Goal: Task Accomplishment & Management: Manage account settings

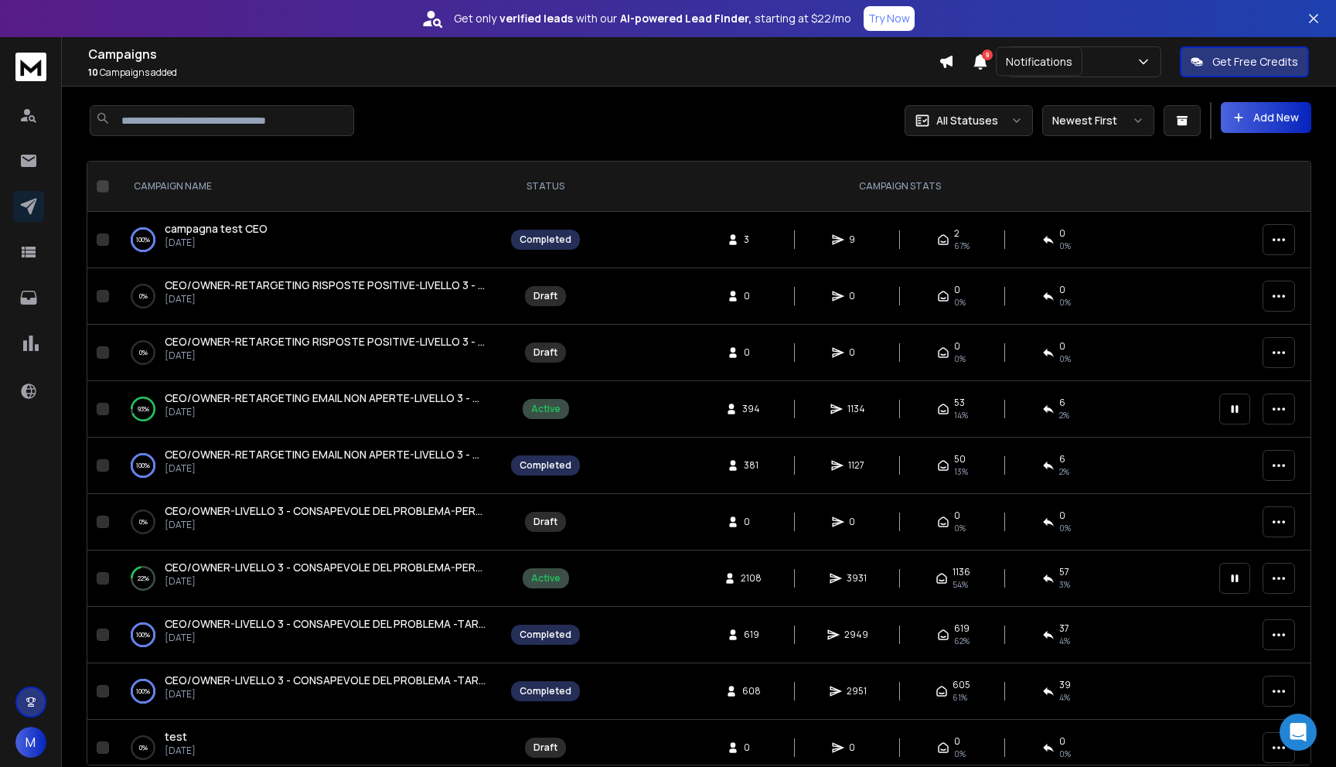
click at [981, 73] on div "9 V Media Get Free Credits" at bounding box center [1124, 61] width 370 height 31
click at [985, 66] on icon at bounding box center [981, 60] width 14 height 15
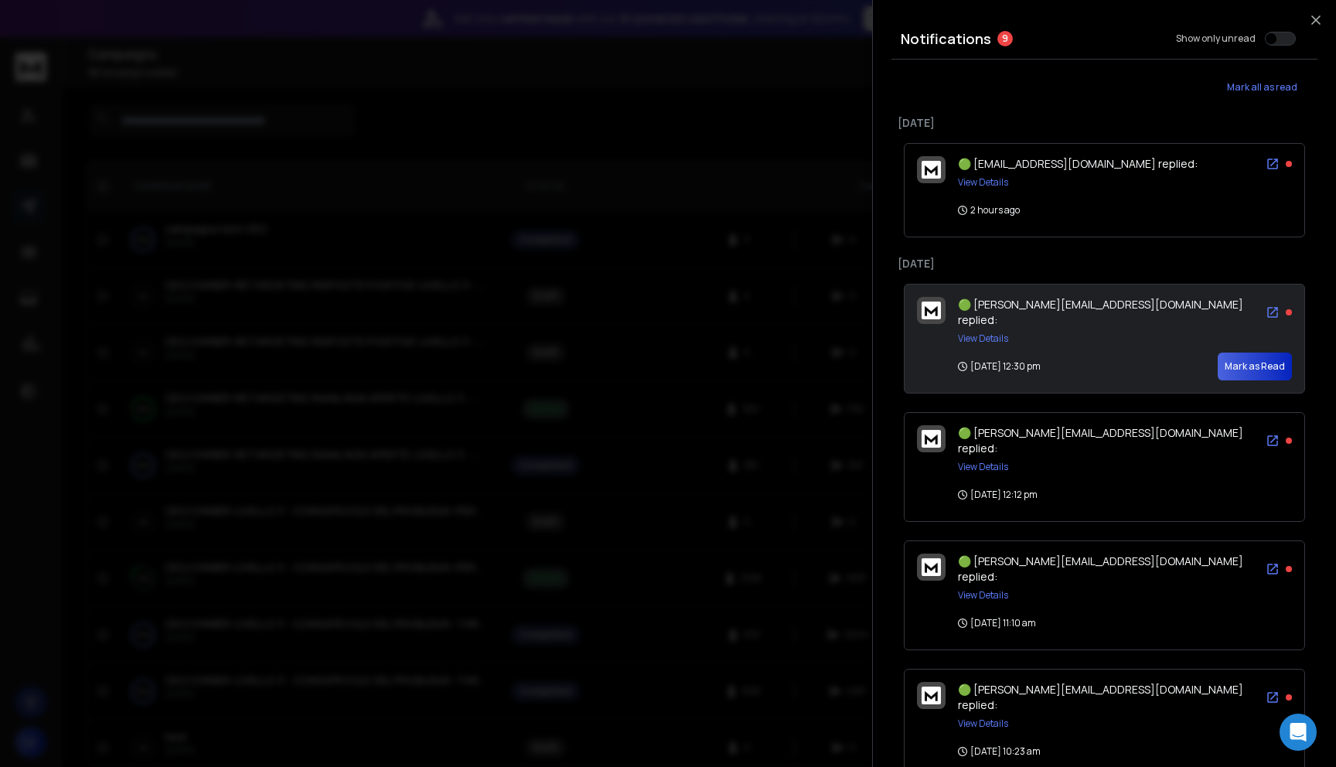
click at [1258, 353] on button "Mark as Read" at bounding box center [1255, 367] width 74 height 28
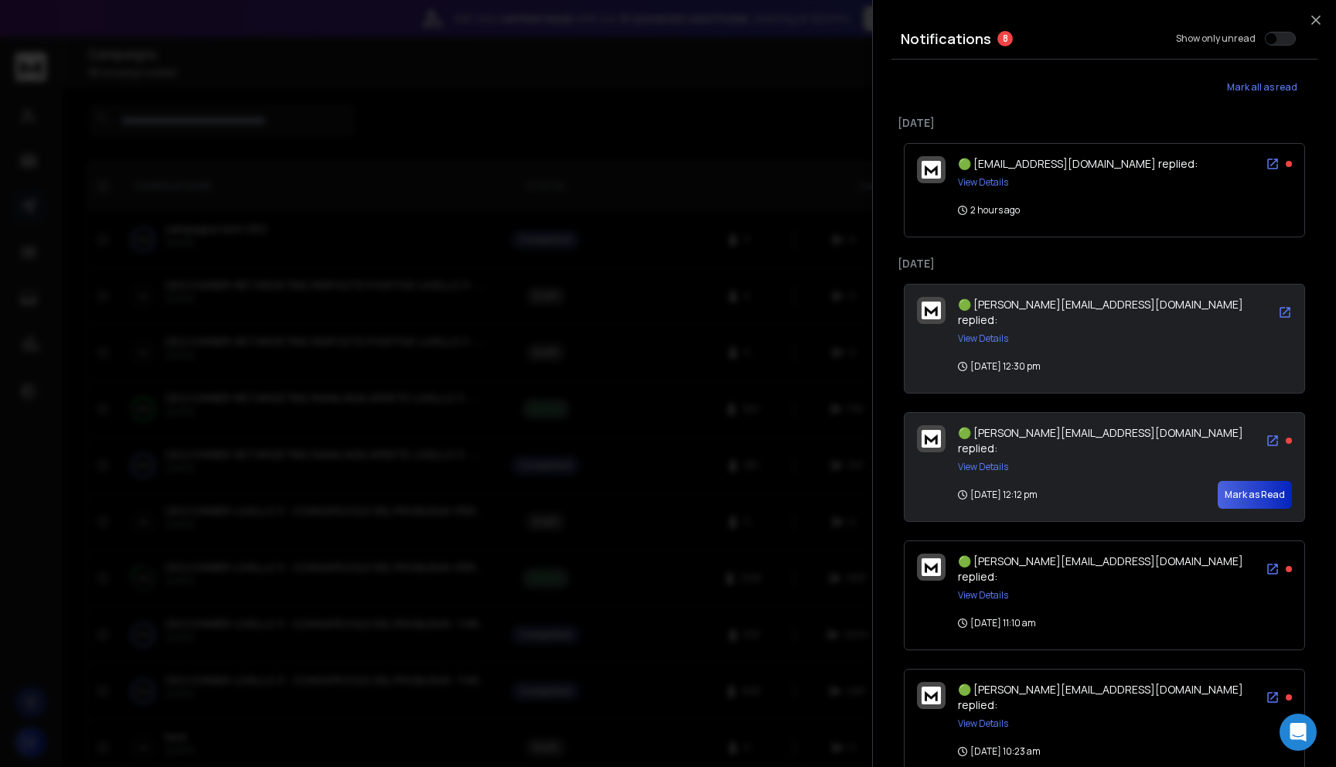
click at [1264, 481] on button "Mark as Read" at bounding box center [1255, 495] width 74 height 28
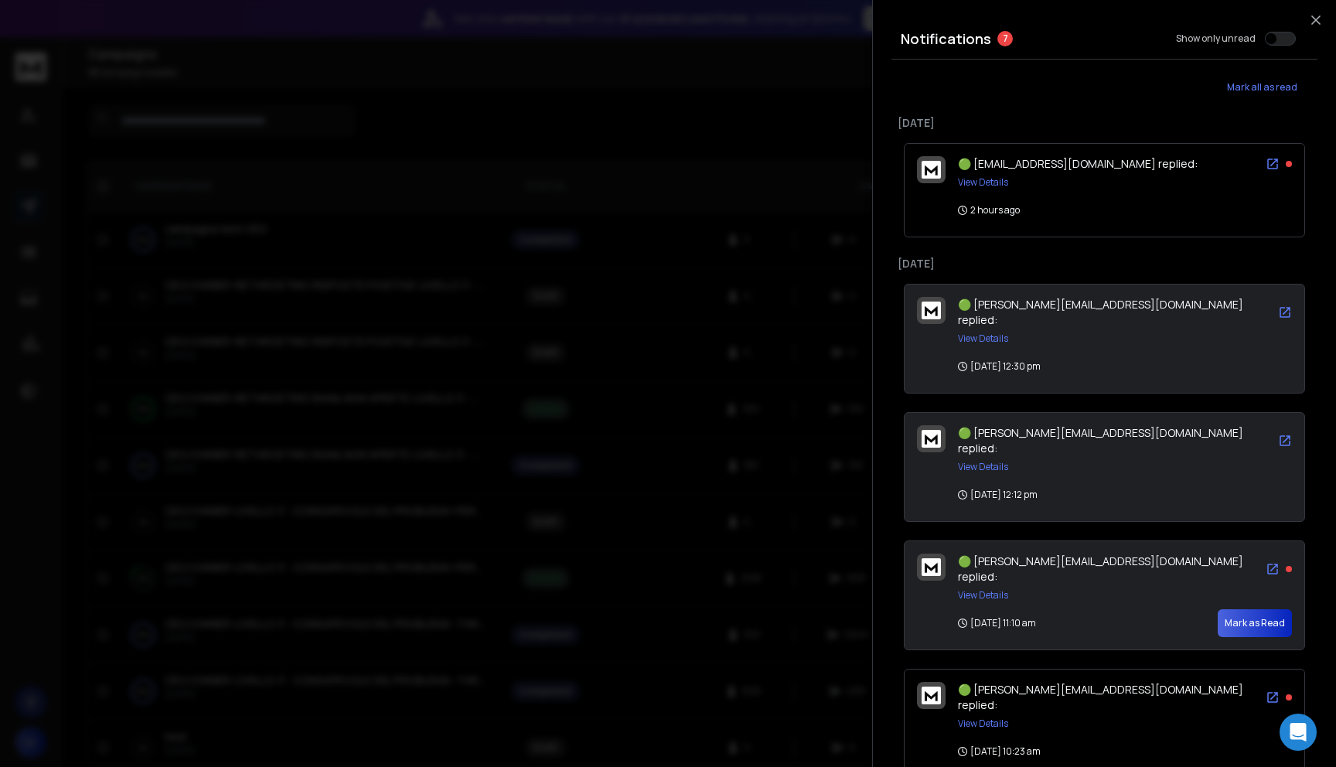
click at [1259, 609] on button "Mark as Read" at bounding box center [1255, 623] width 74 height 28
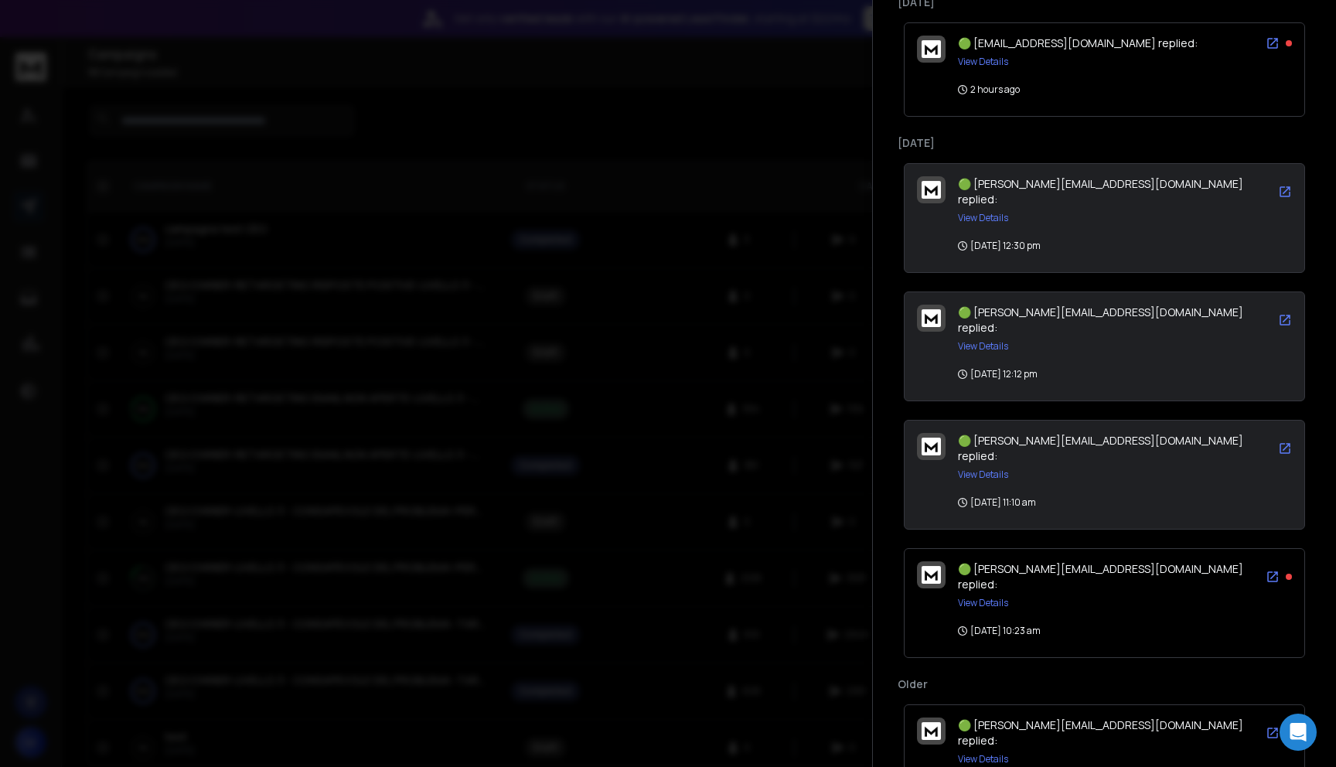
scroll to position [119, 0]
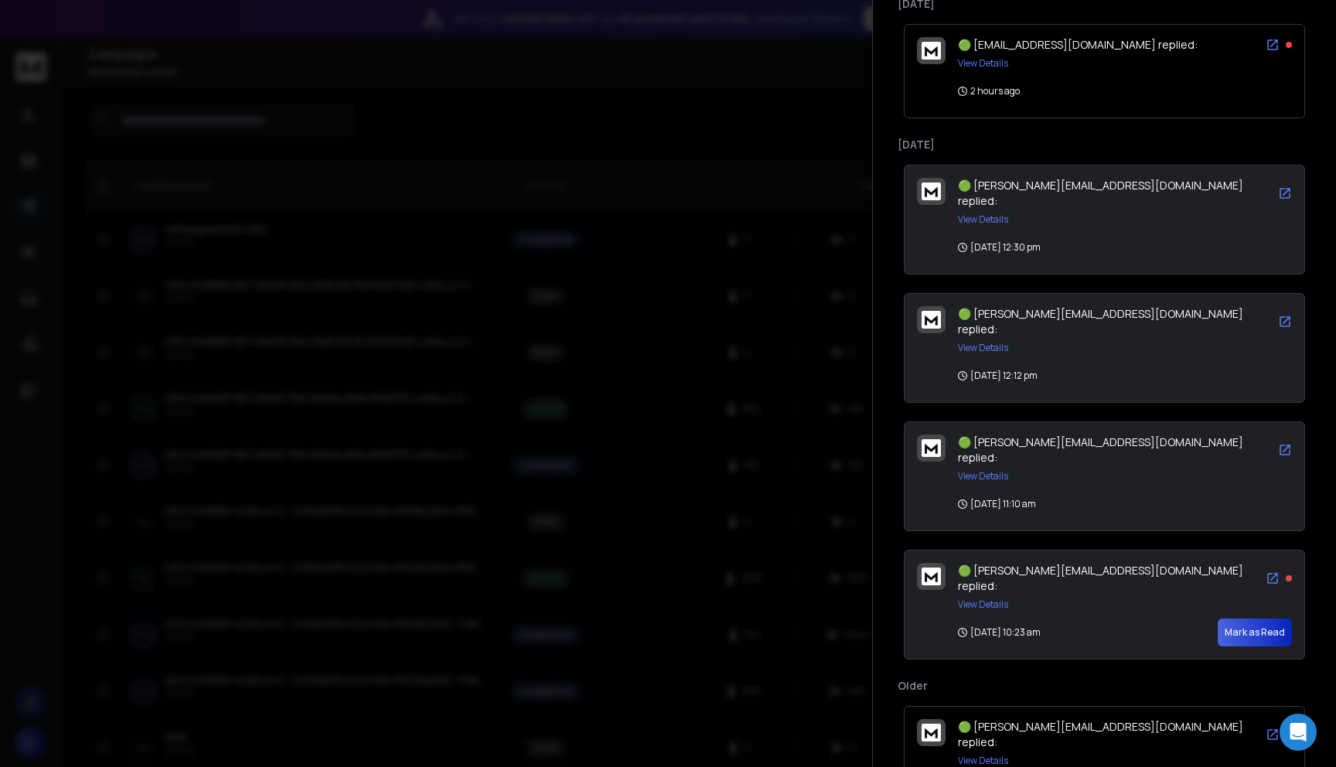
click at [1244, 619] on button "Mark as Read" at bounding box center [1255, 633] width 74 height 28
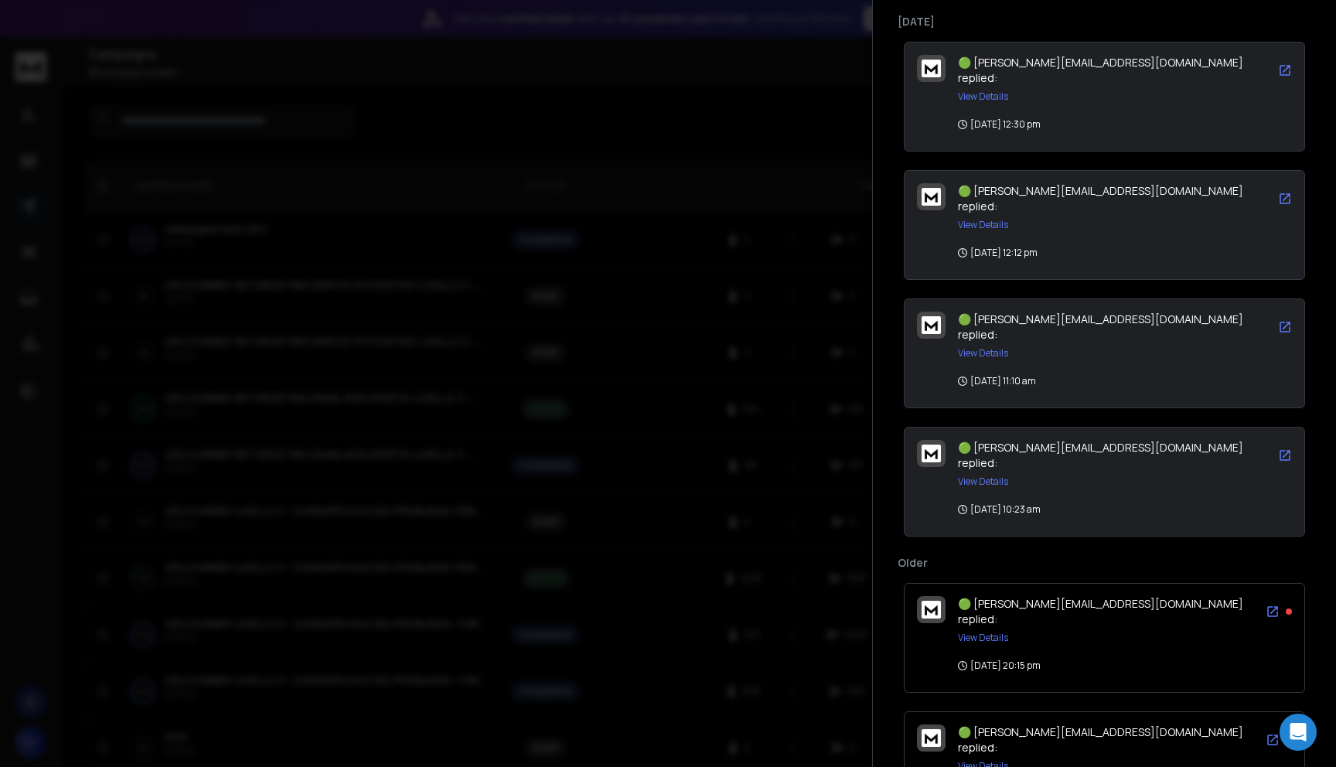
scroll to position [270, 0]
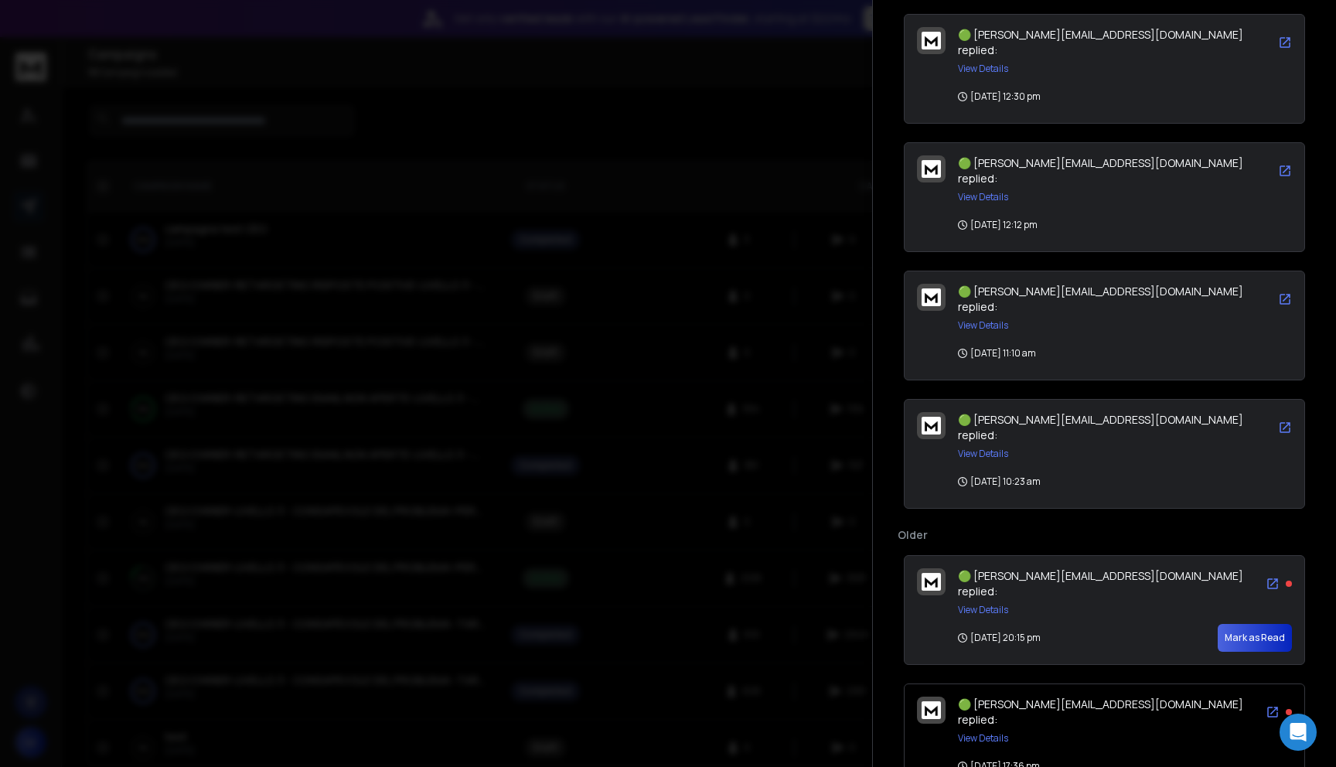
click at [1257, 624] on button "Mark as Read" at bounding box center [1255, 638] width 74 height 28
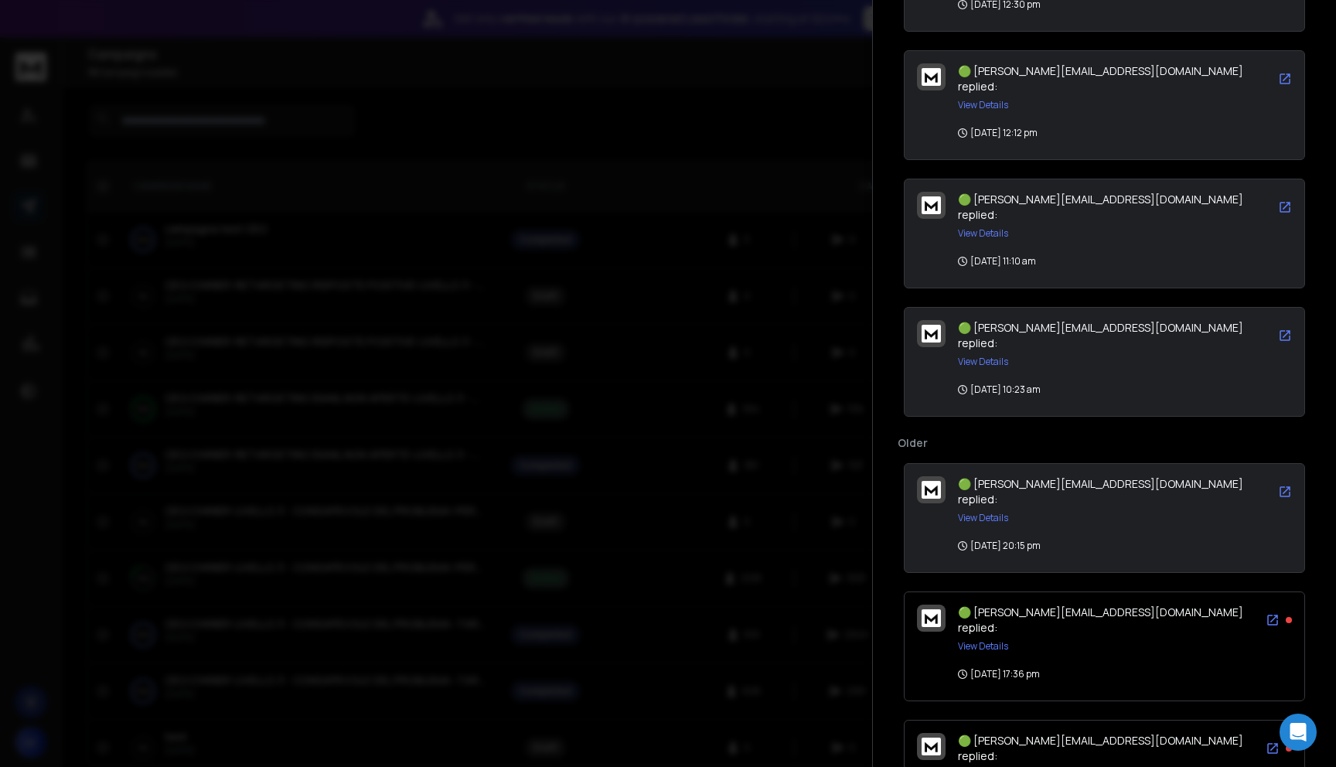
scroll to position [377, 0]
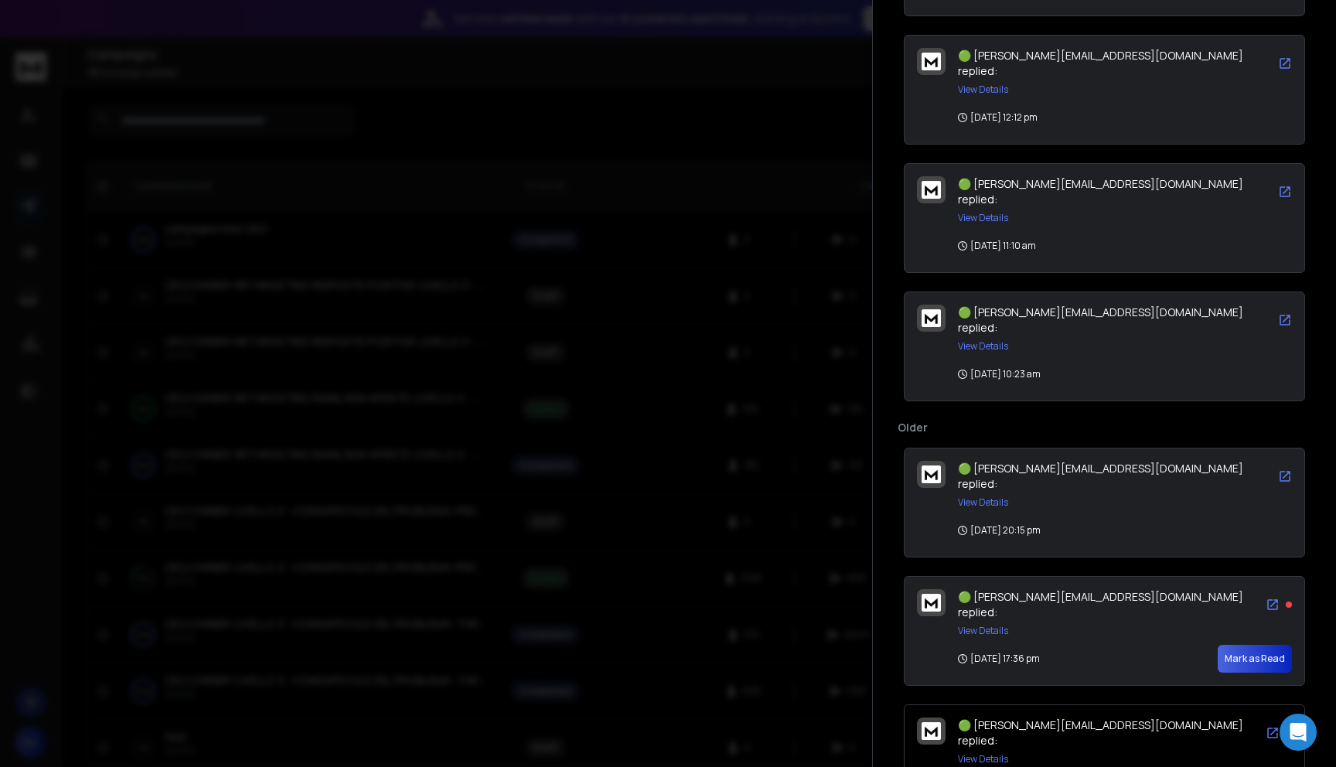
click at [1258, 645] on button "Mark as Read" at bounding box center [1255, 659] width 74 height 28
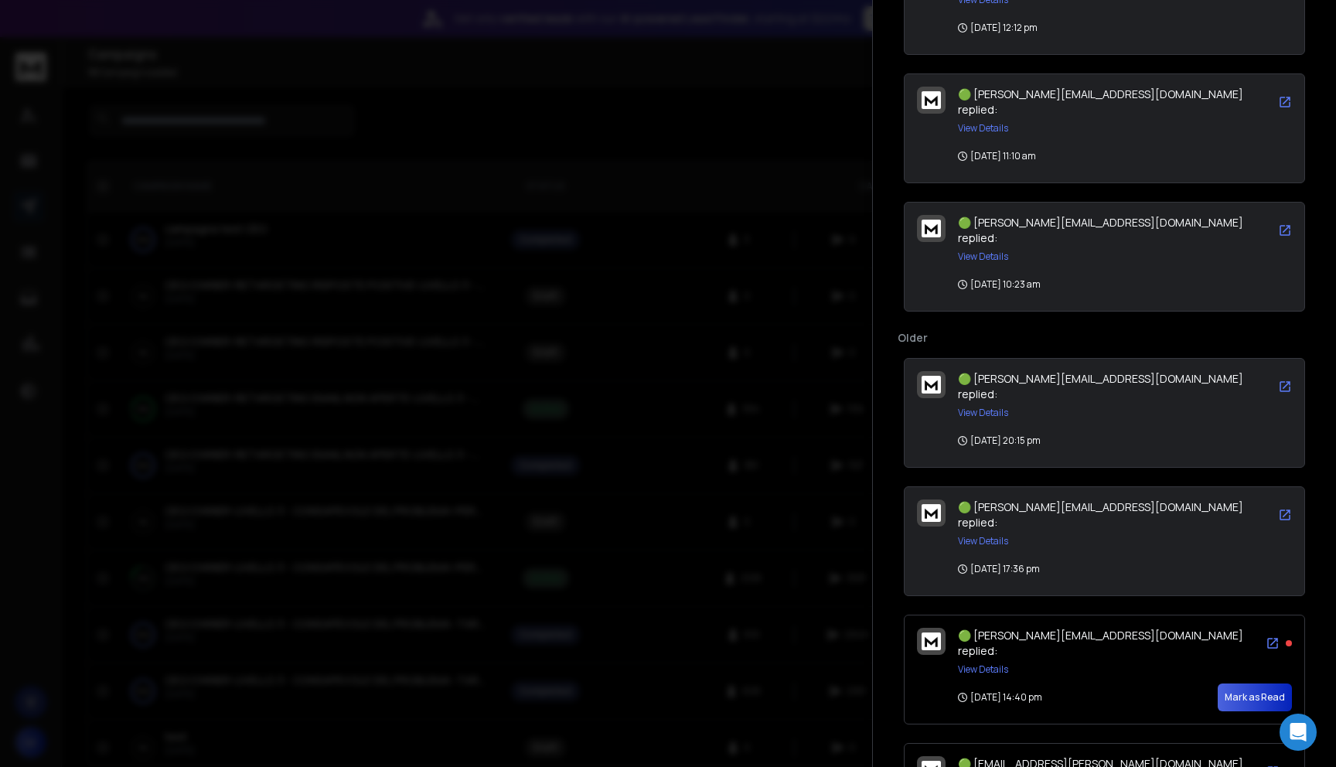
scroll to position [492, 0]
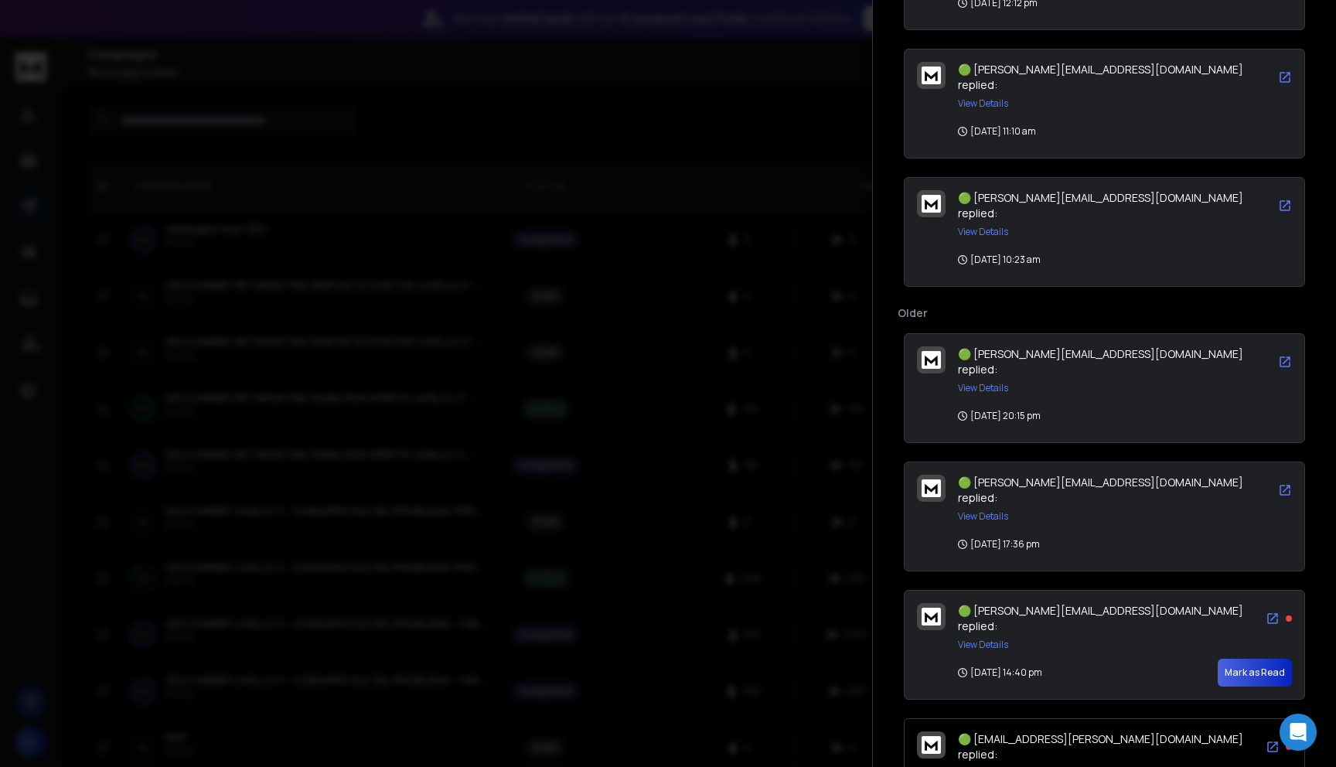
click at [1255, 659] on button "Mark as Read" at bounding box center [1255, 673] width 74 height 28
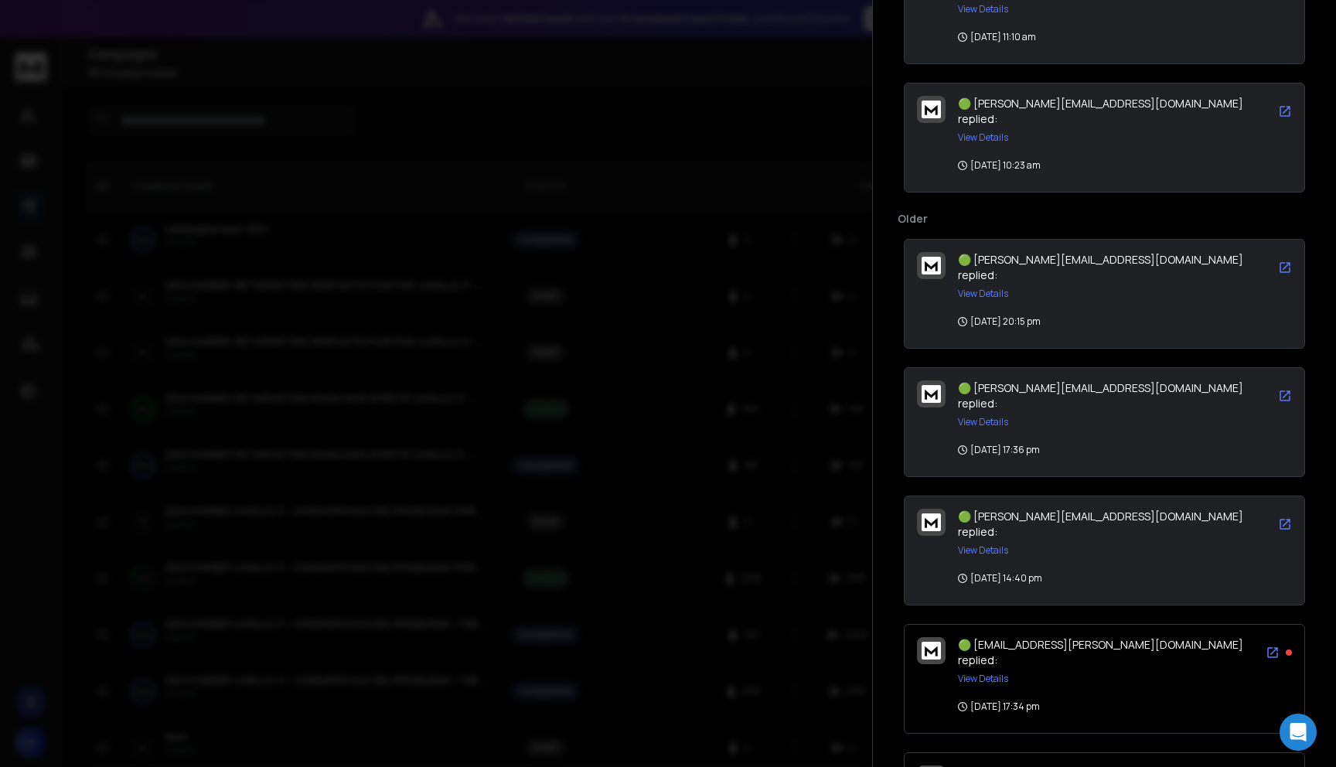
scroll to position [602, 0]
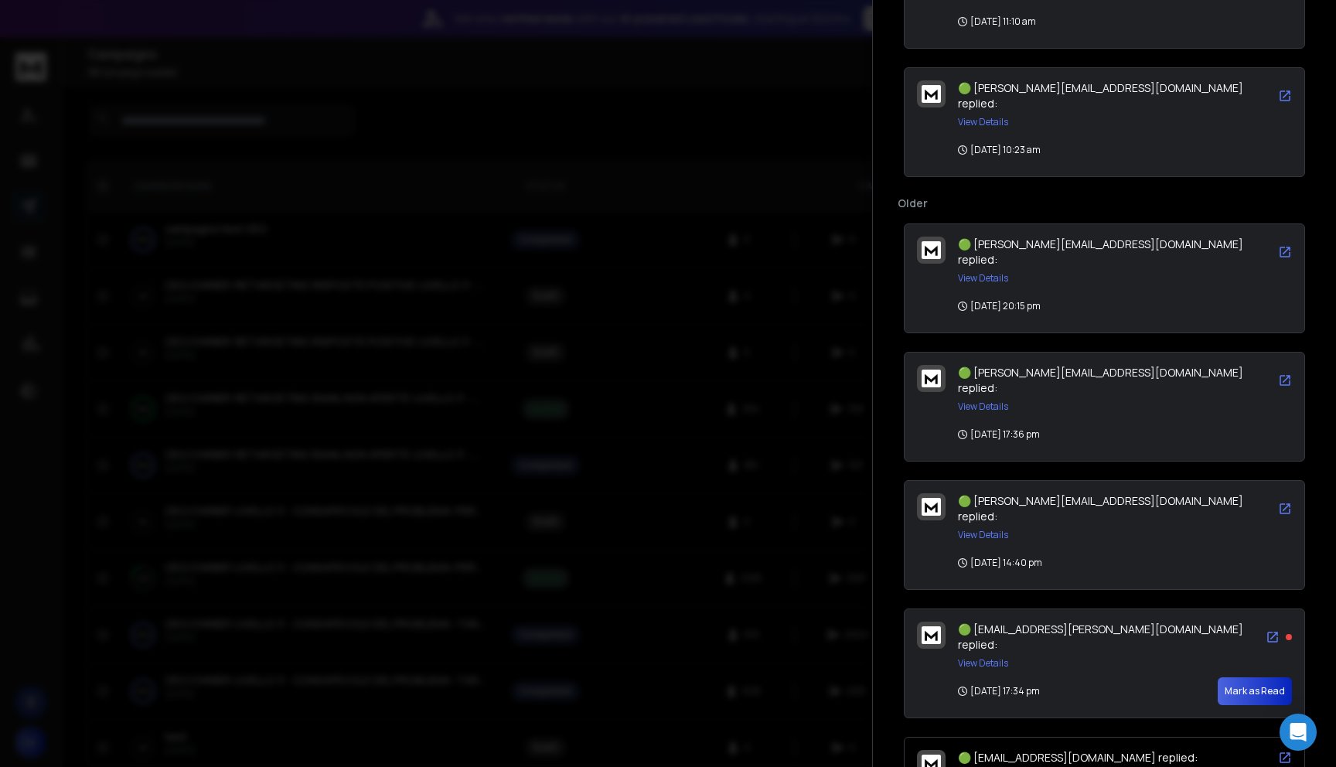
click at [1260, 677] on button "Mark as Read" at bounding box center [1255, 691] width 74 height 28
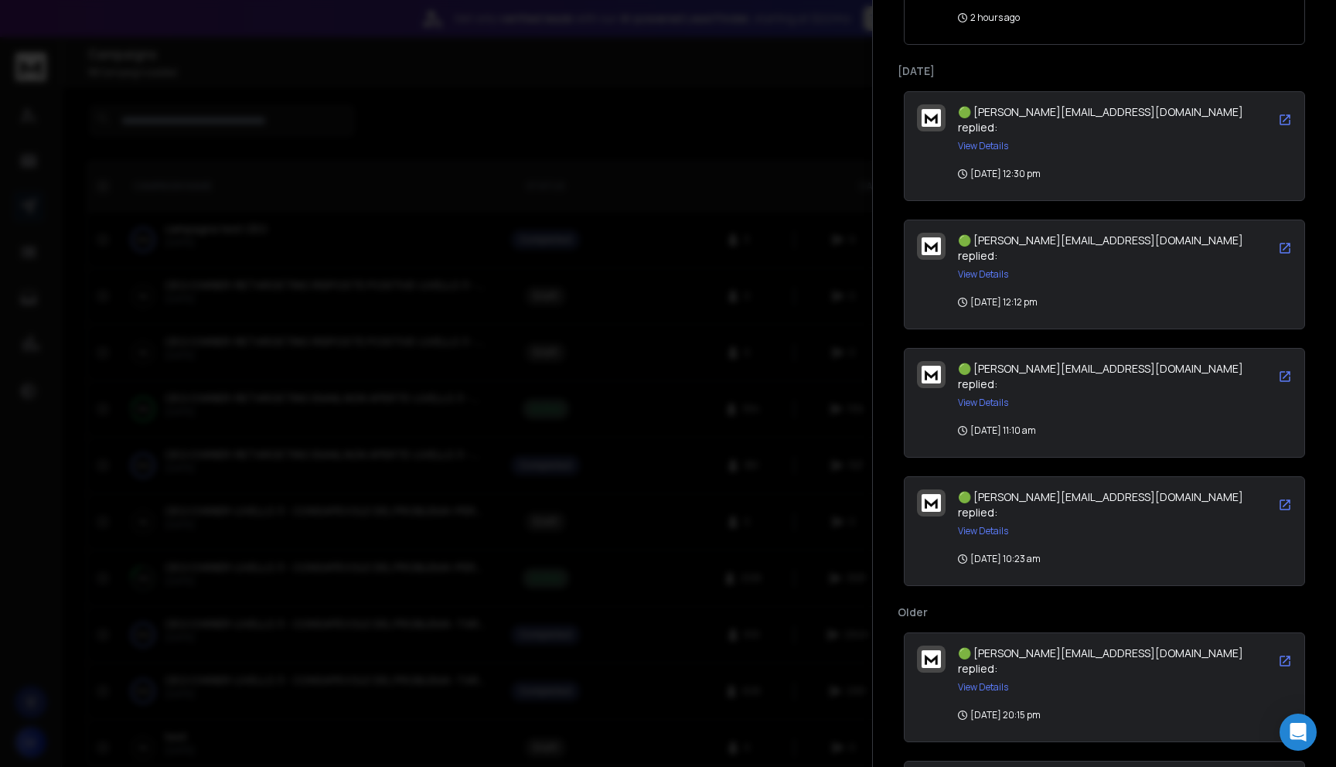
scroll to position [0, 0]
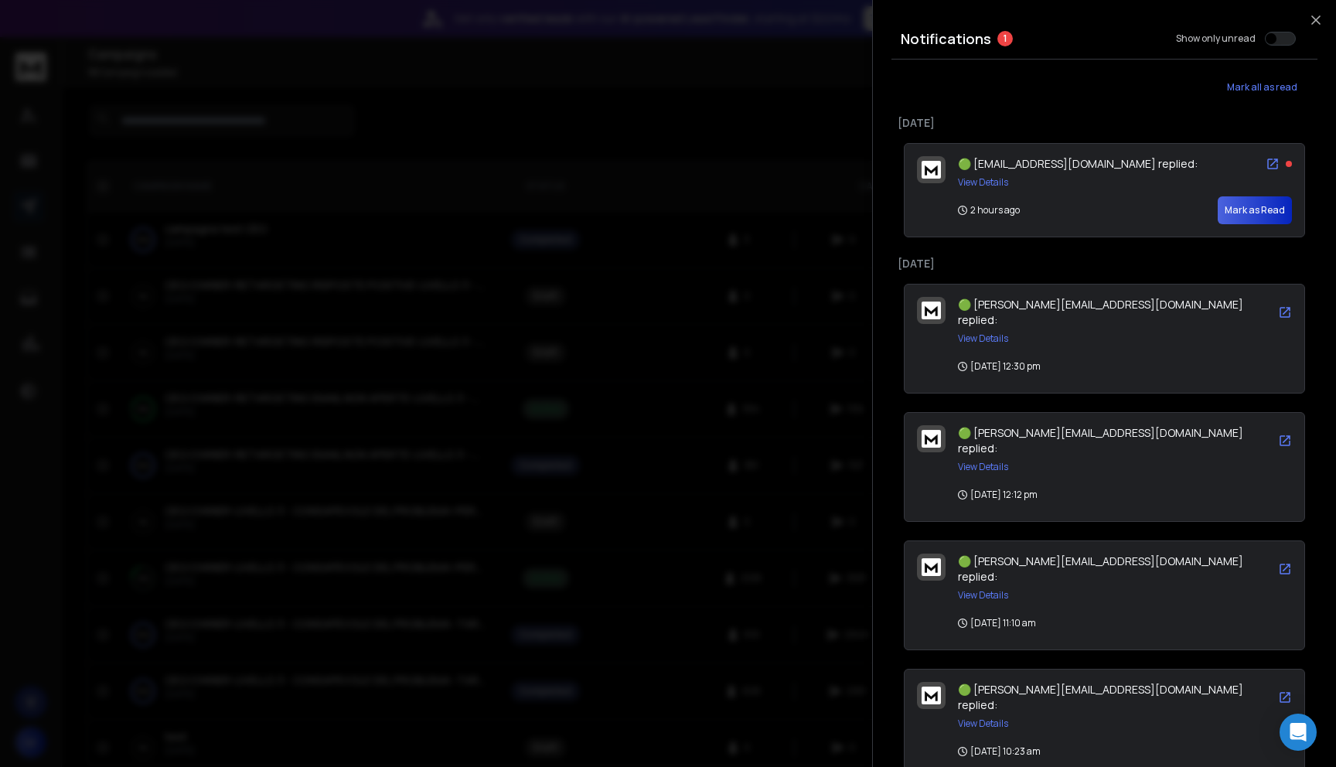
click at [1251, 210] on button "Mark as Read" at bounding box center [1255, 210] width 74 height 28
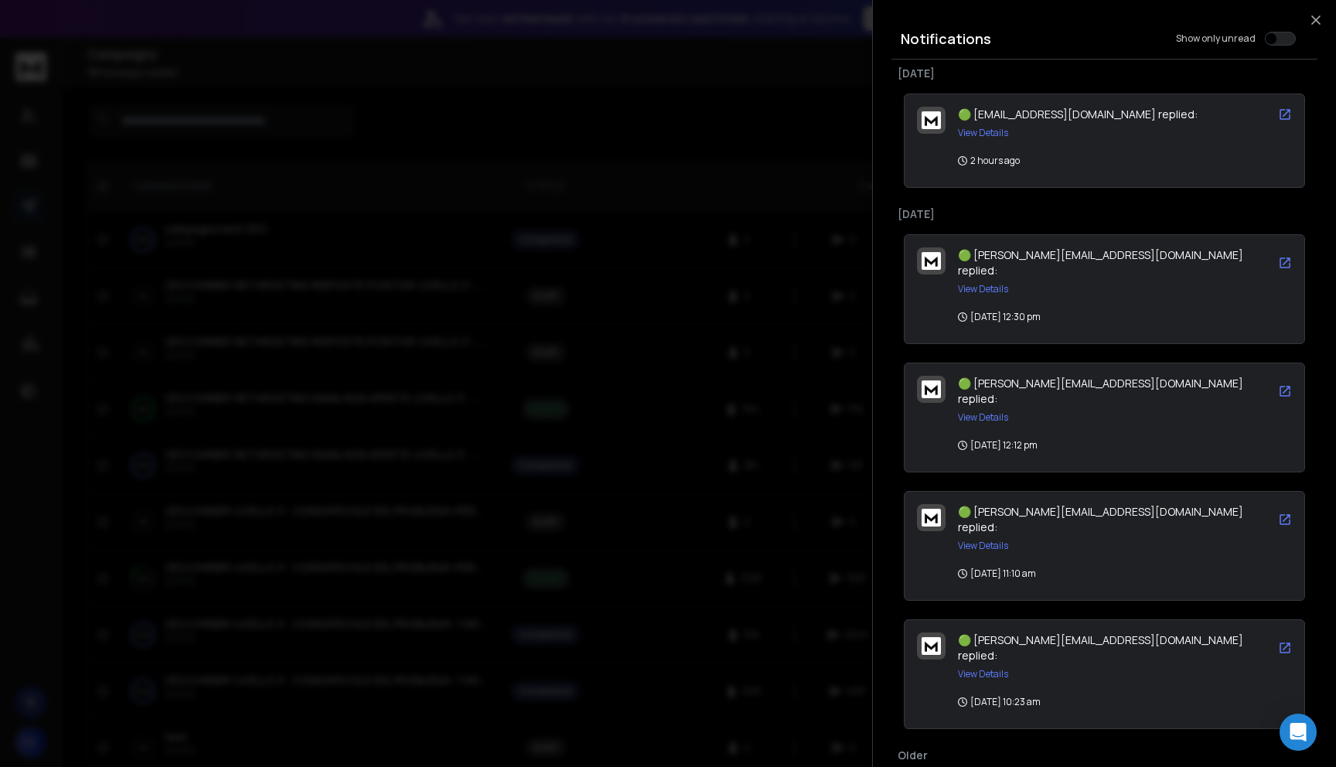
click at [1281, 37] on button "Show only unread" at bounding box center [1280, 39] width 31 height 14
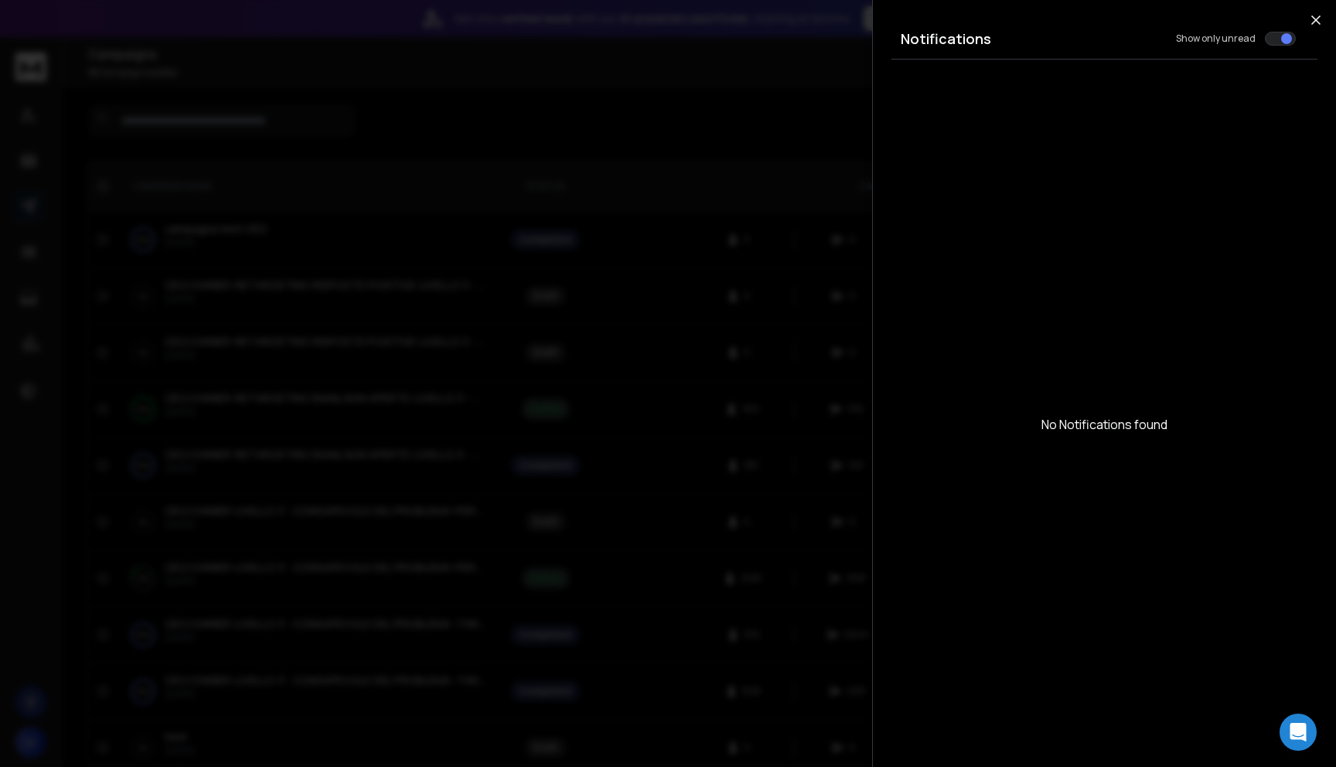
click at [1309, 14] on icon "button" at bounding box center [1316, 19] width 15 height 15
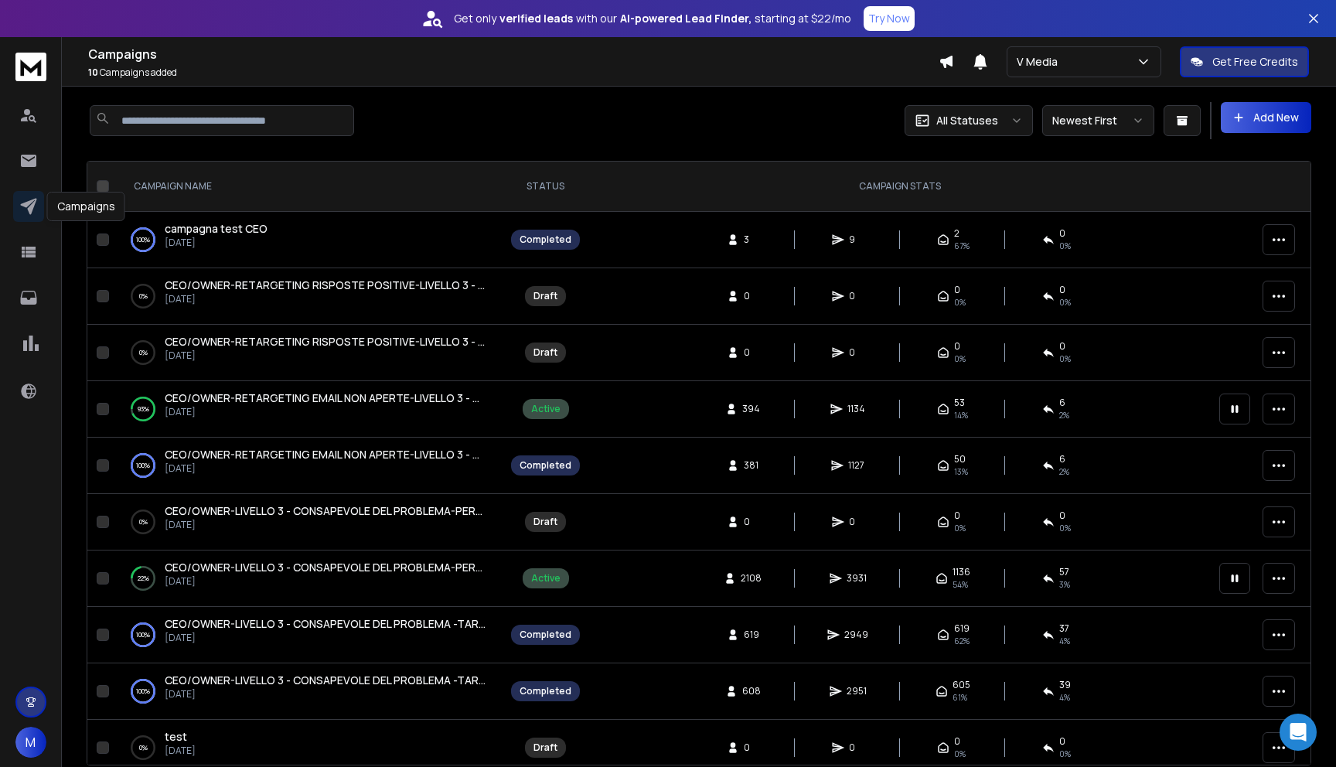
click at [29, 201] on icon at bounding box center [28, 206] width 16 height 16
click at [25, 289] on icon at bounding box center [28, 297] width 19 height 19
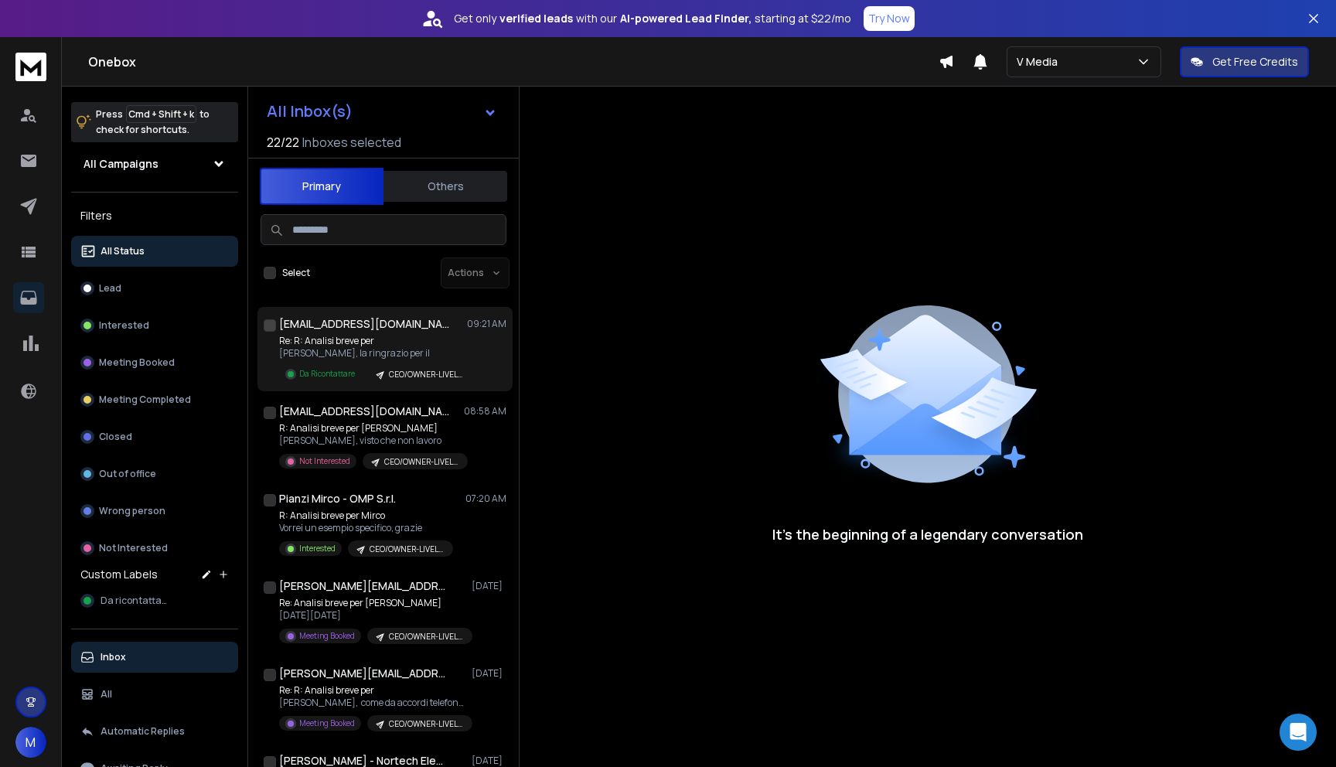
click at [402, 355] on p "[PERSON_NAME], la ringrazio per il" at bounding box center [372, 353] width 186 height 12
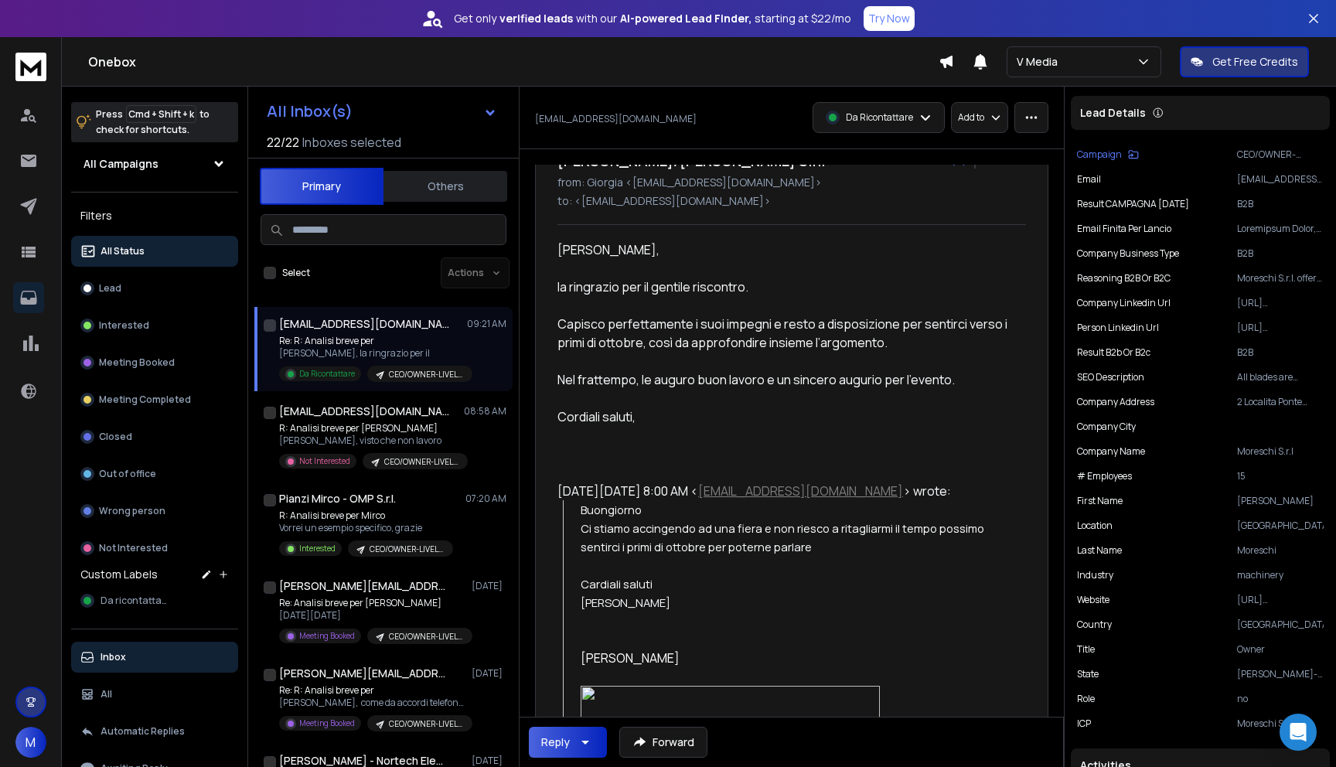
scroll to position [97, 0]
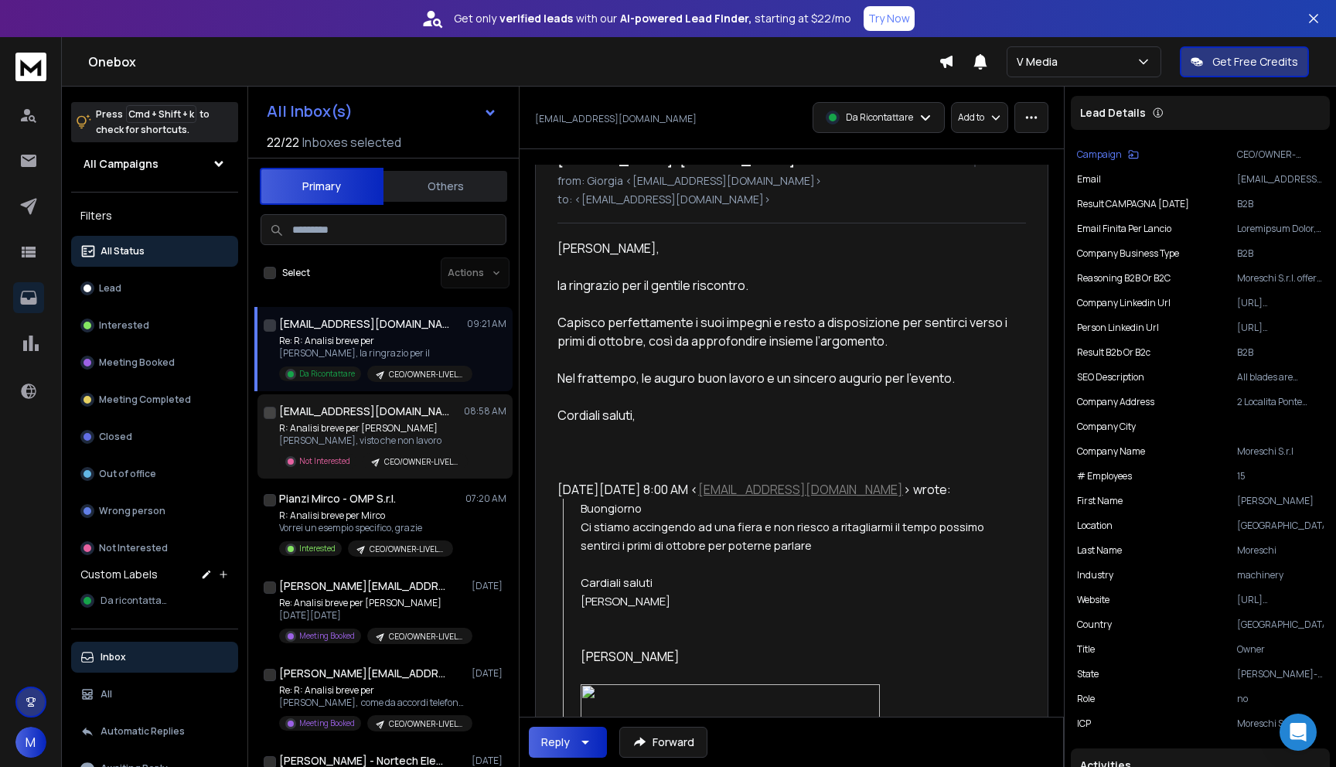
click at [406, 411] on div "[EMAIL_ADDRESS][DOMAIN_NAME] 08:58 AM" at bounding box center [392, 411] width 227 height 15
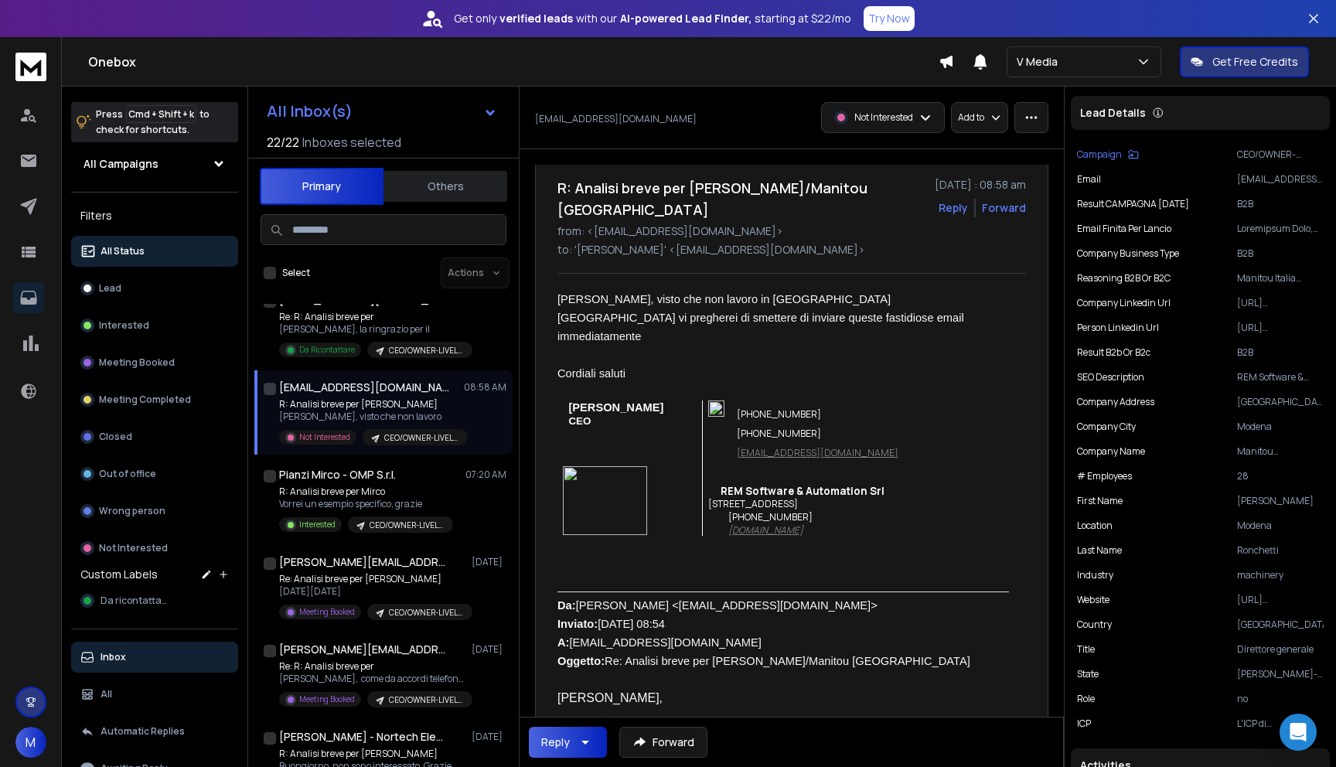
scroll to position [23, 0]
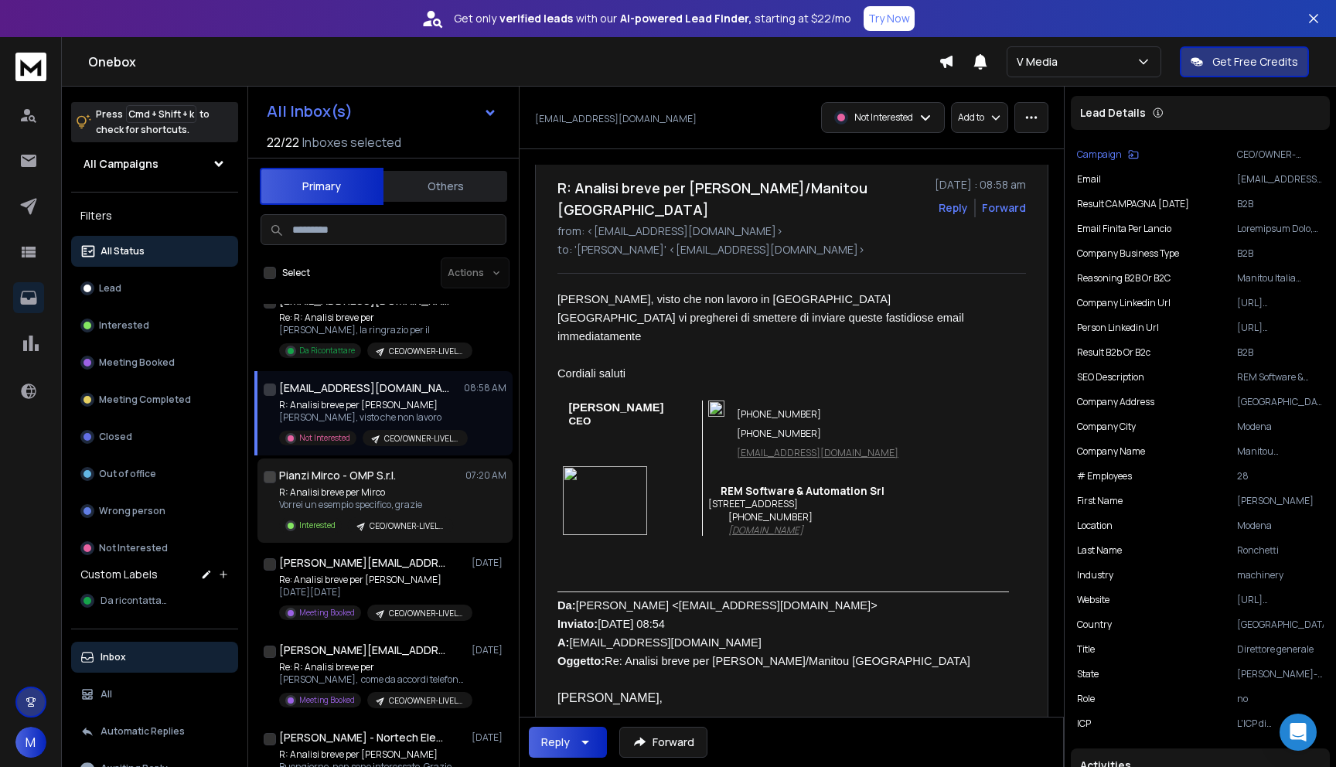
click at [416, 480] on div "Pianzi Mirco - OMP S.r.l. 07:20 AM" at bounding box center [392, 475] width 227 height 15
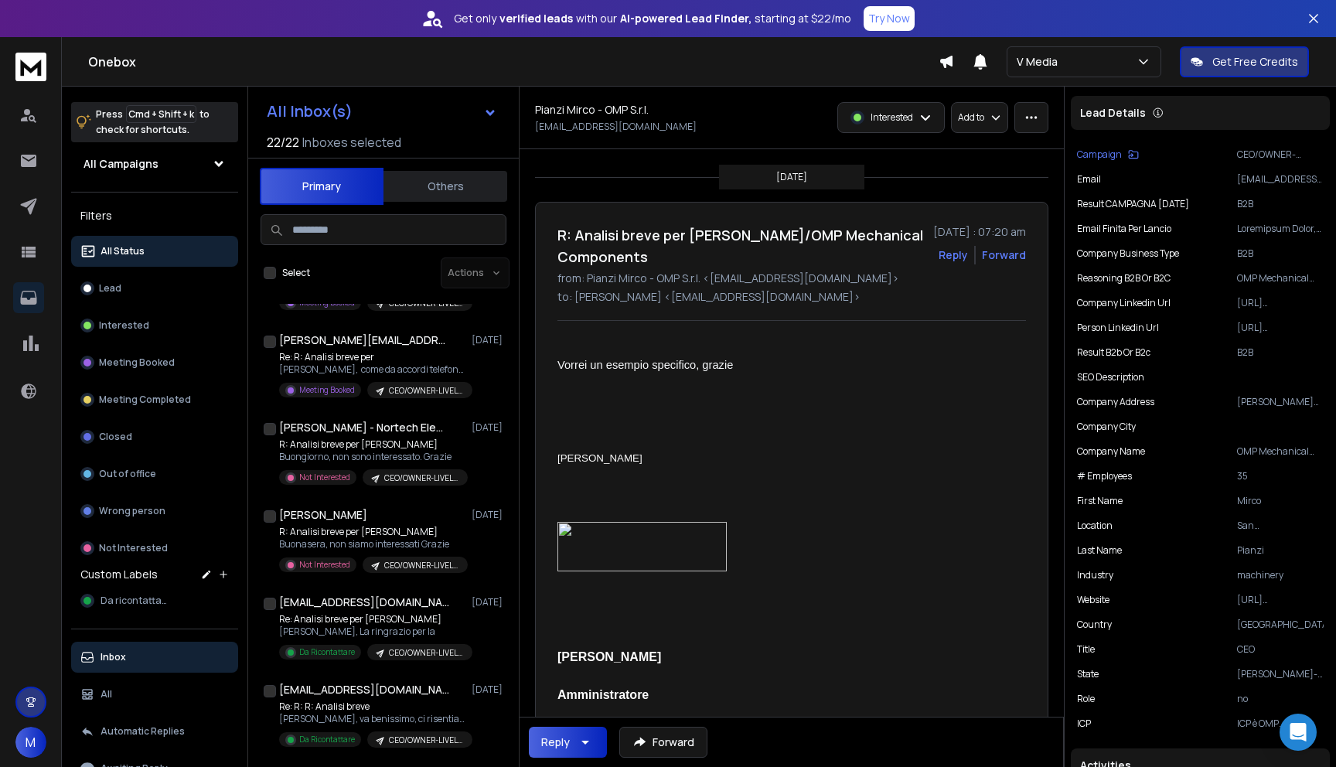
scroll to position [327, 0]
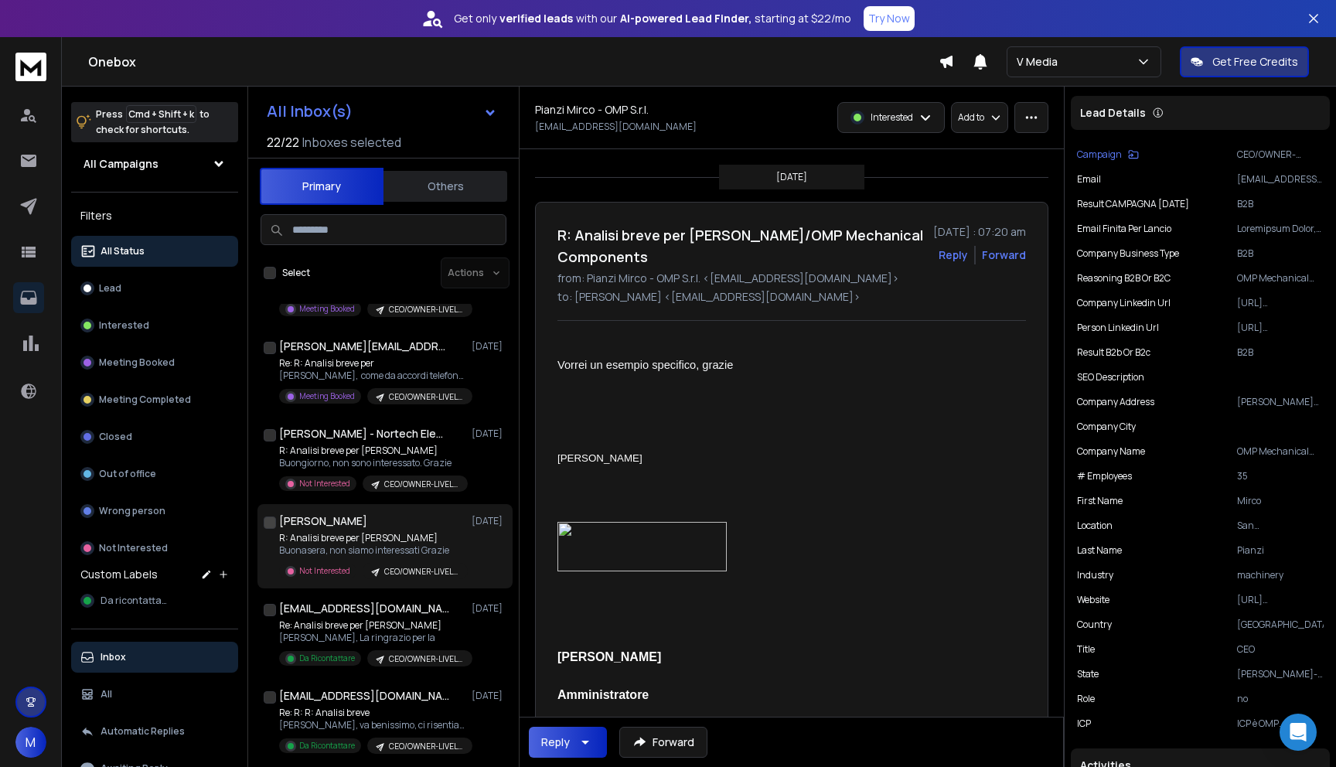
click at [425, 517] on div "[PERSON_NAME] [DATE]" at bounding box center [392, 521] width 227 height 15
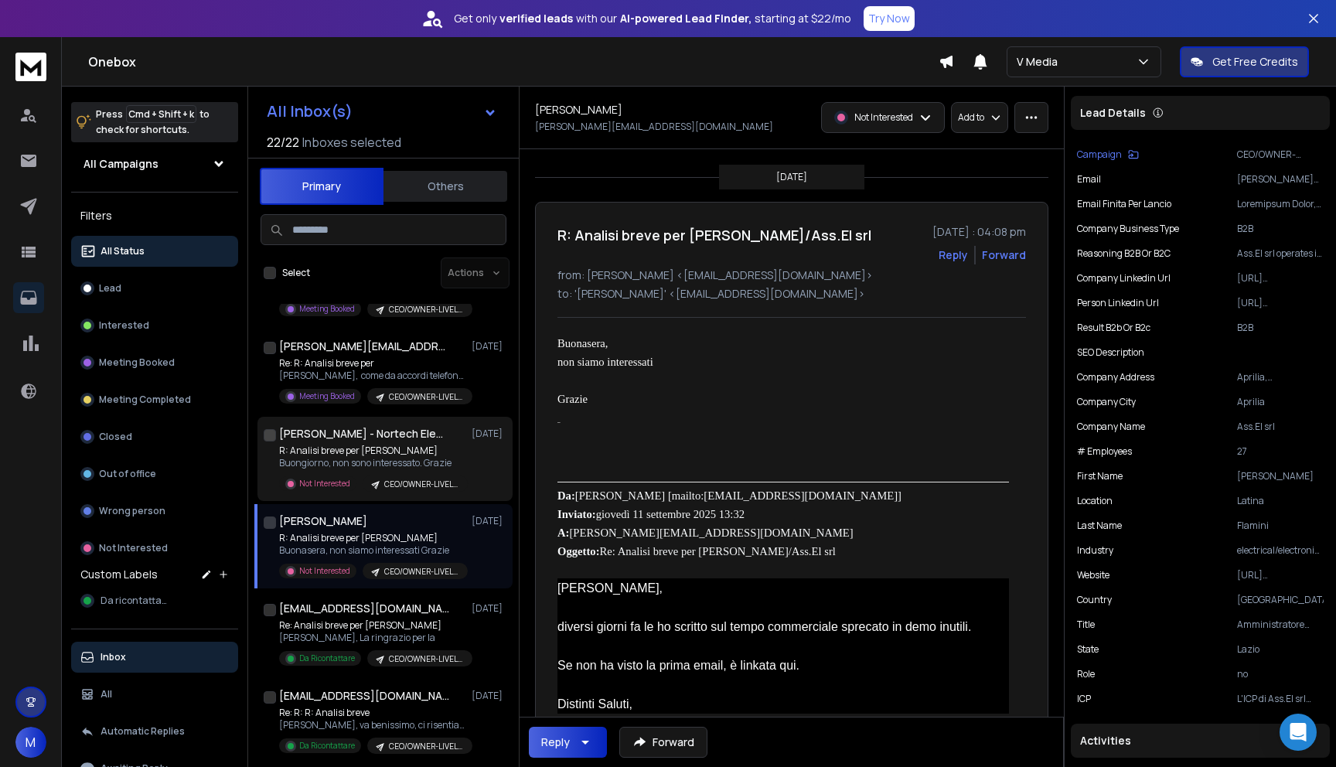
click at [421, 458] on p "Buongiorno, non sono interessato. Grazie" at bounding box center [372, 463] width 186 height 12
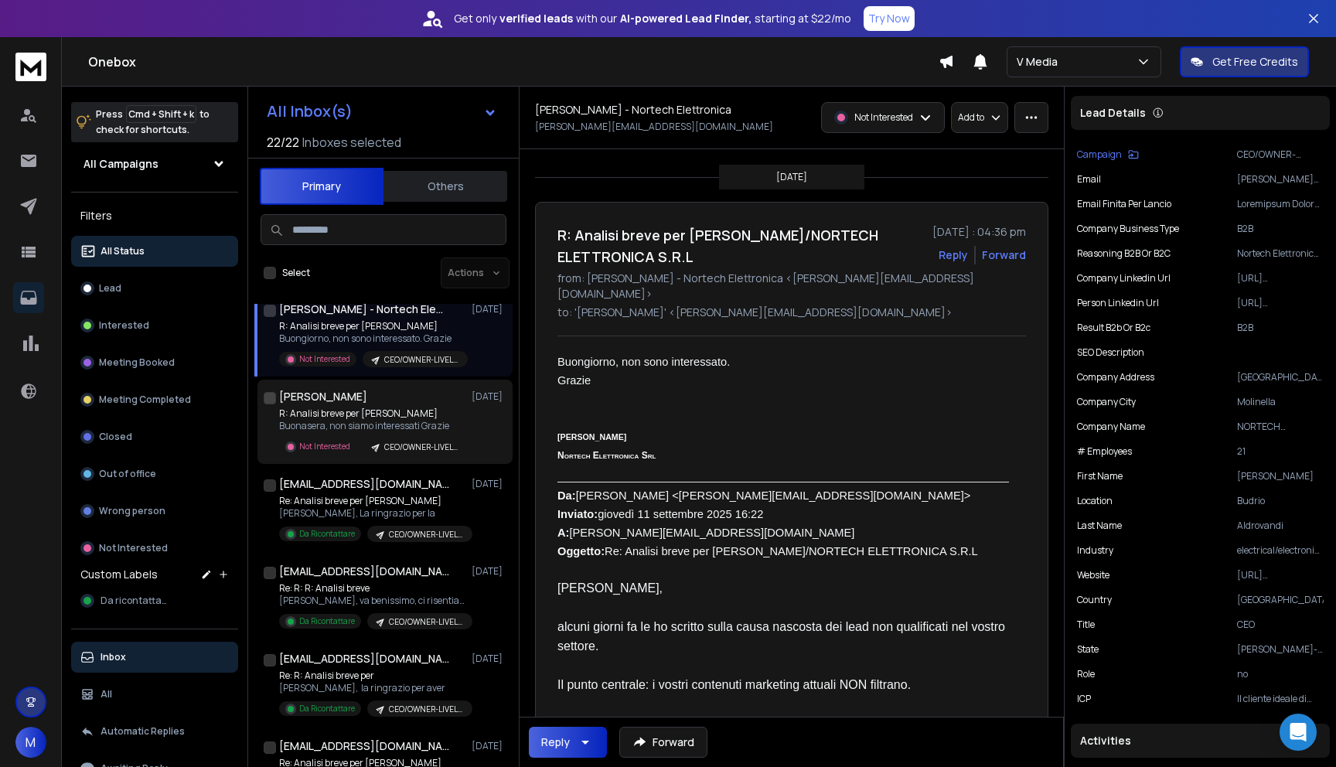
scroll to position [466, 0]
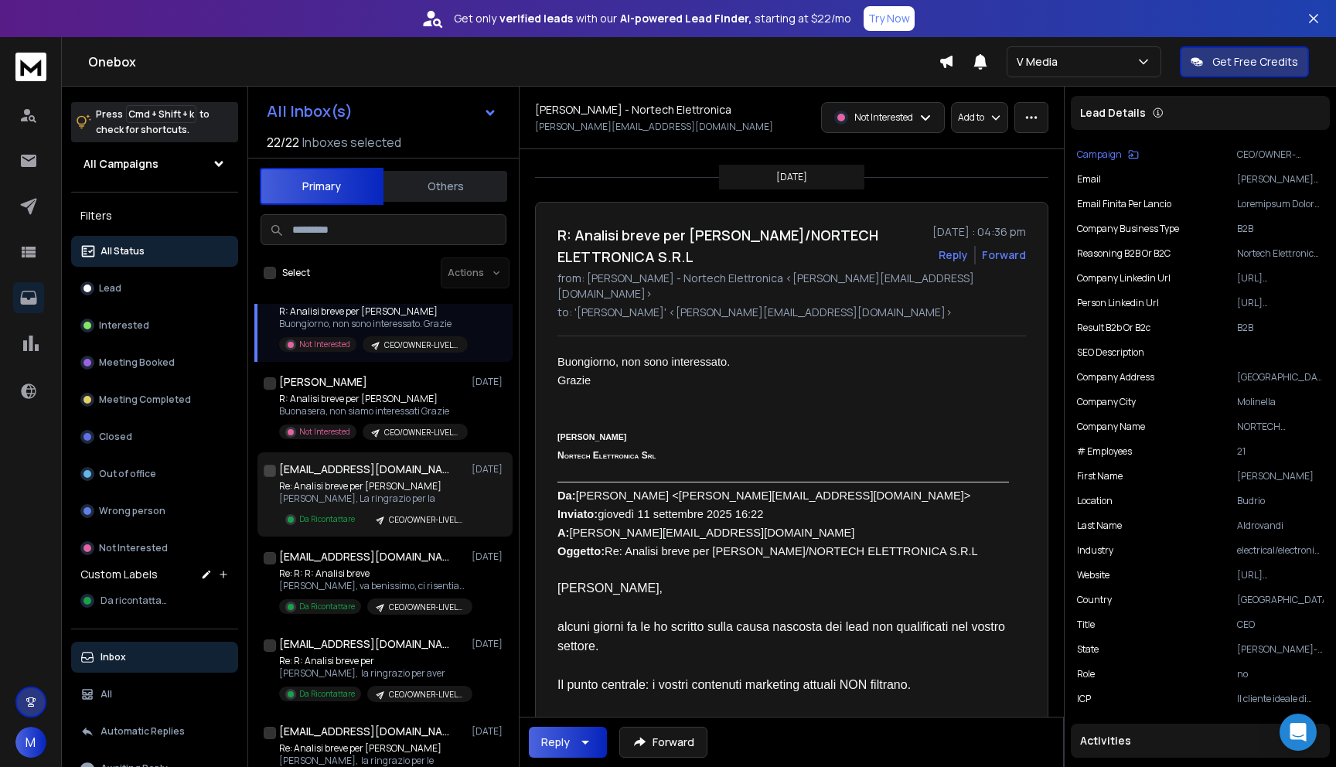
click at [445, 478] on div "[EMAIL_ADDRESS][DOMAIN_NAME] [DATE] Re: Analisi breve per [PERSON_NAME], La rin…" at bounding box center [392, 495] width 227 height 66
